Goal: Task Accomplishment & Management: Use online tool/utility

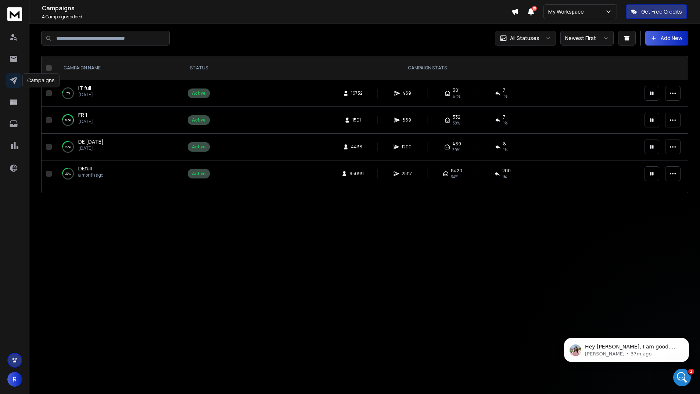
scroll to position [843, 0]
click at [616, 351] on p "[PERSON_NAME] • 37m ago" at bounding box center [632, 354] width 95 height 7
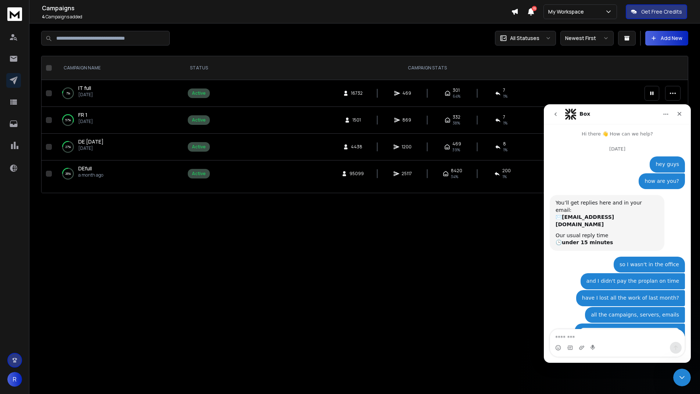
scroll to position [855, 0]
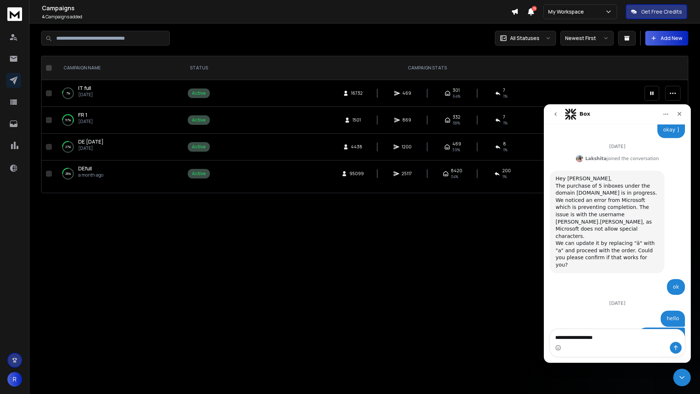
type textarea "**********"
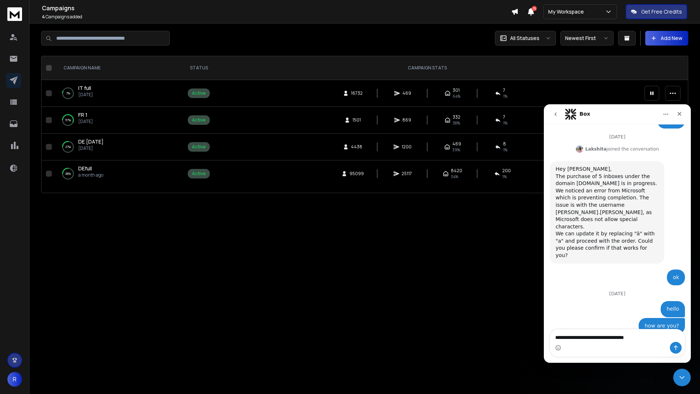
type textarea "**********"
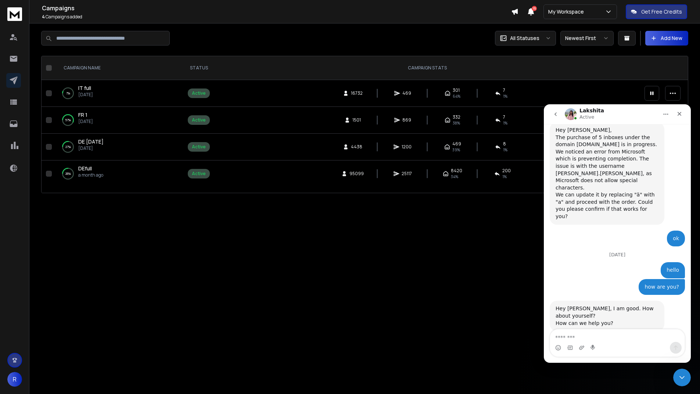
scroll to position [903, 0]
click at [393, 317] on div "Campaigns 4 Campaigns Added All Statuses Newest First Add New CAMPAIGN NAME STA…" at bounding box center [364, 228] width 647 height 394
click at [18, 73] on link at bounding box center [13, 80] width 15 height 15
click at [9, 87] on link at bounding box center [13, 80] width 15 height 15
click at [678, 117] on div "Close" at bounding box center [679, 113] width 13 height 13
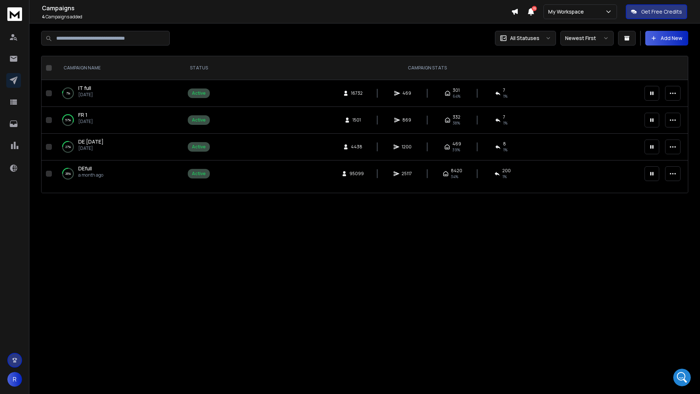
click at [132, 119] on div "57 % FR 1 [DATE]" at bounding box center [119, 120] width 114 height 18
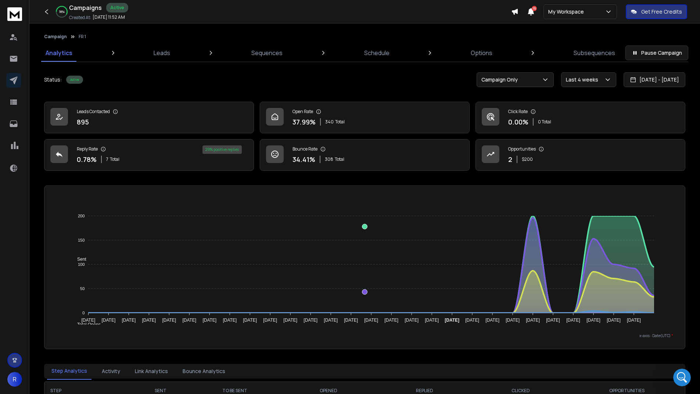
click at [156, 98] on div "Status: Active Pause Campaign Campaign Only Last 4 weeks [DATE] - [DATE] Leads …" at bounding box center [364, 269] width 641 height 394
click at [12, 75] on link at bounding box center [13, 80] width 15 height 15
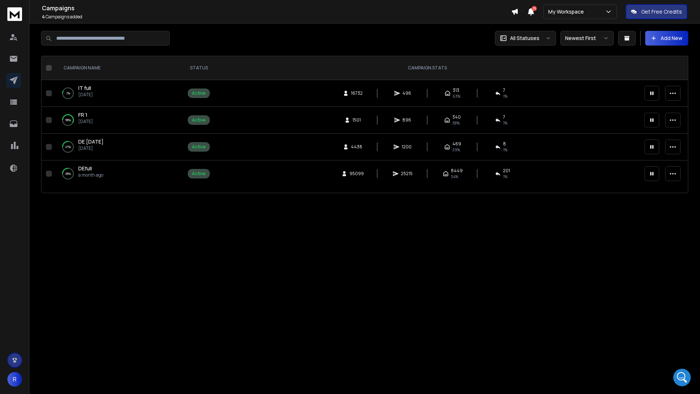
click at [93, 115] on h1 "FR 1" at bounding box center [85, 114] width 15 height 7
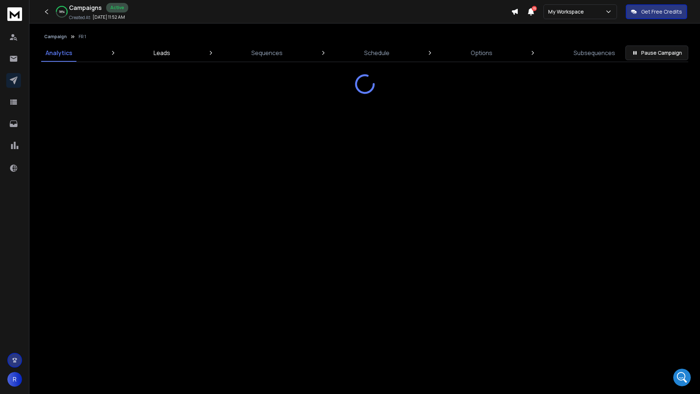
click at [167, 54] on p "Leads" at bounding box center [162, 52] width 17 height 9
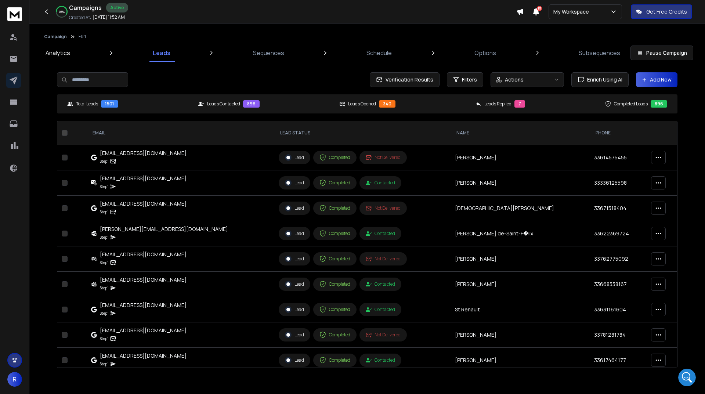
click at [60, 52] on p "Analytics" at bounding box center [58, 52] width 25 height 9
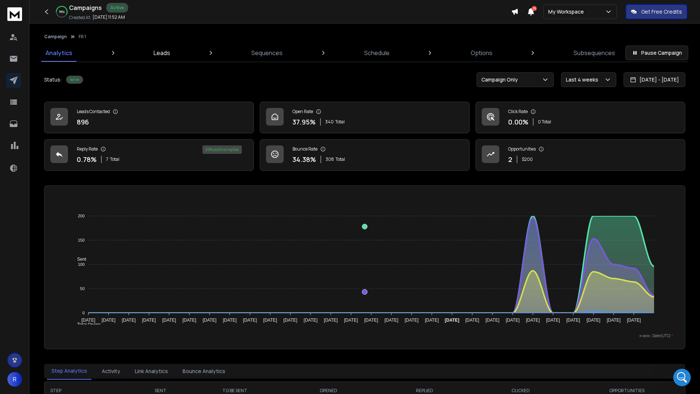
click at [154, 58] on link "Leads" at bounding box center [161, 53] width 25 height 18
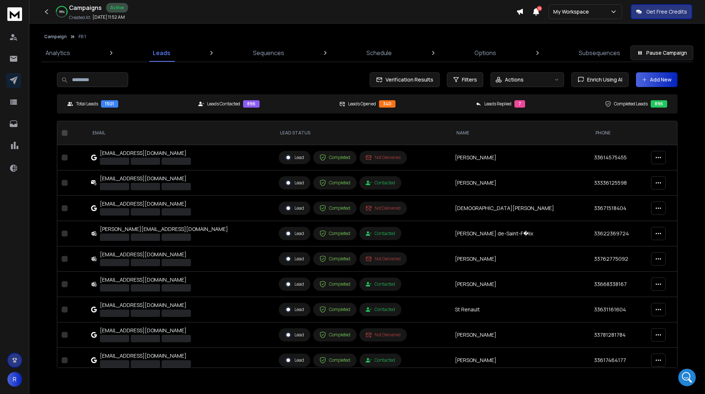
click at [313, 59] on div "Analytics Leads Sequences Schedule Options Subsequences" at bounding box center [333, 53] width 584 height 18
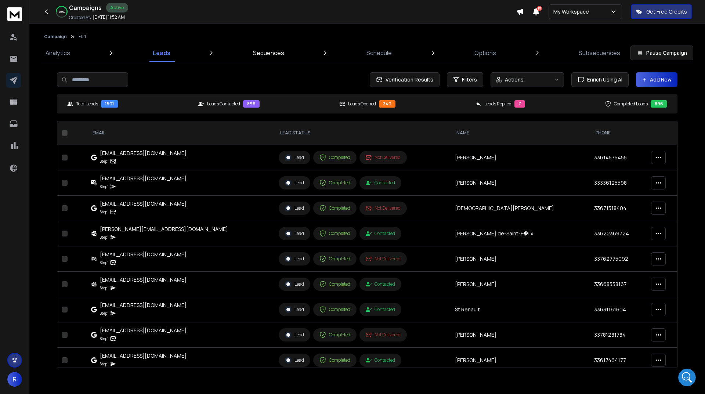
click at [282, 55] on p "Sequences" at bounding box center [268, 52] width 31 height 9
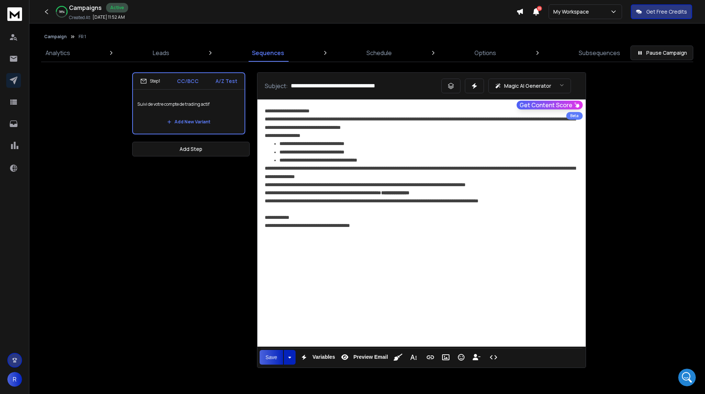
drag, startPoint x: 84, startPoint y: 245, endPoint x: 48, endPoint y: 195, distance: 61.5
click at [84, 245] on div "**********" at bounding box center [367, 220] width 652 height 302
